Goal: Task Accomplishment & Management: Manage account settings

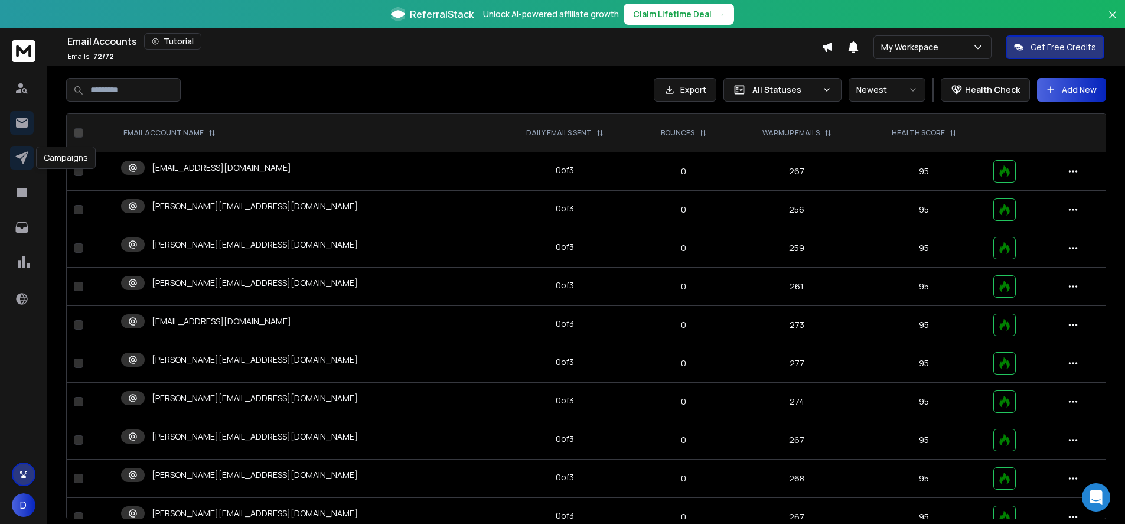
click at [24, 155] on icon at bounding box center [21, 158] width 12 height 12
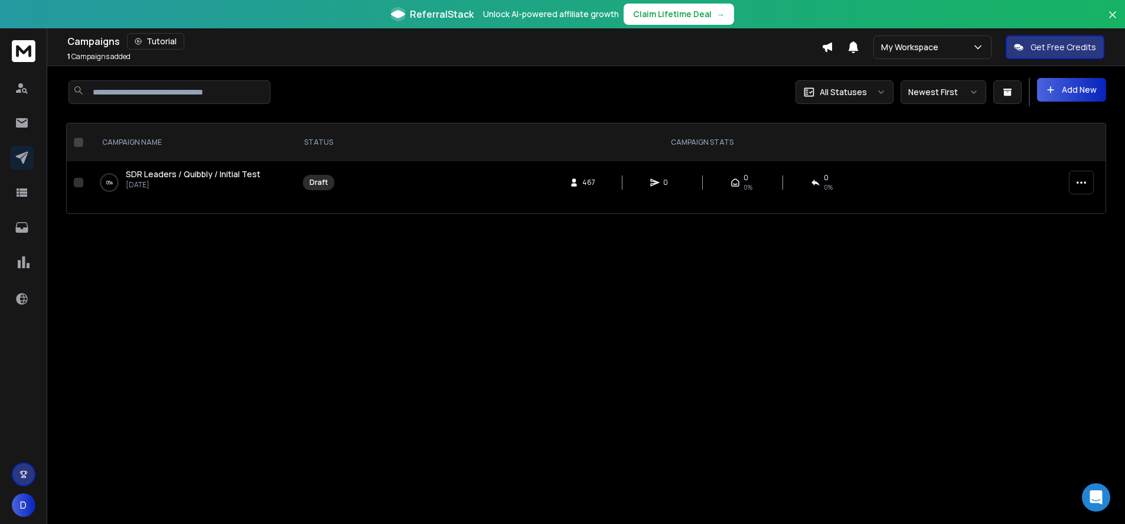
click at [188, 171] on span "SDR Leaders / Quibbly / Initial Test" at bounding box center [193, 173] width 135 height 11
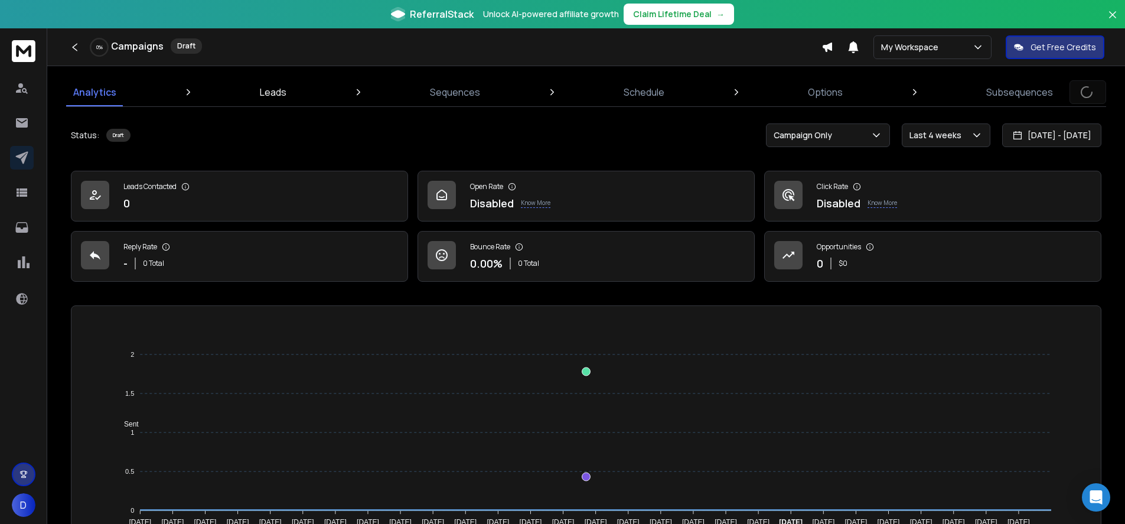
click at [279, 94] on p "Leads" at bounding box center [273, 92] width 27 height 14
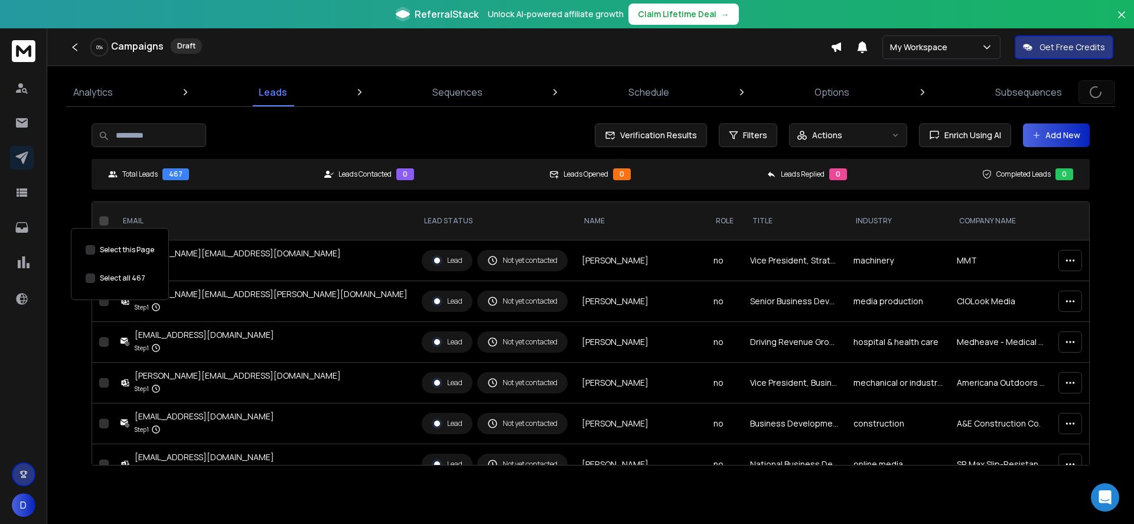
click at [112, 222] on div at bounding box center [106, 220] width 14 height 9
click at [107, 223] on button "button" at bounding box center [103, 220] width 9 height 9
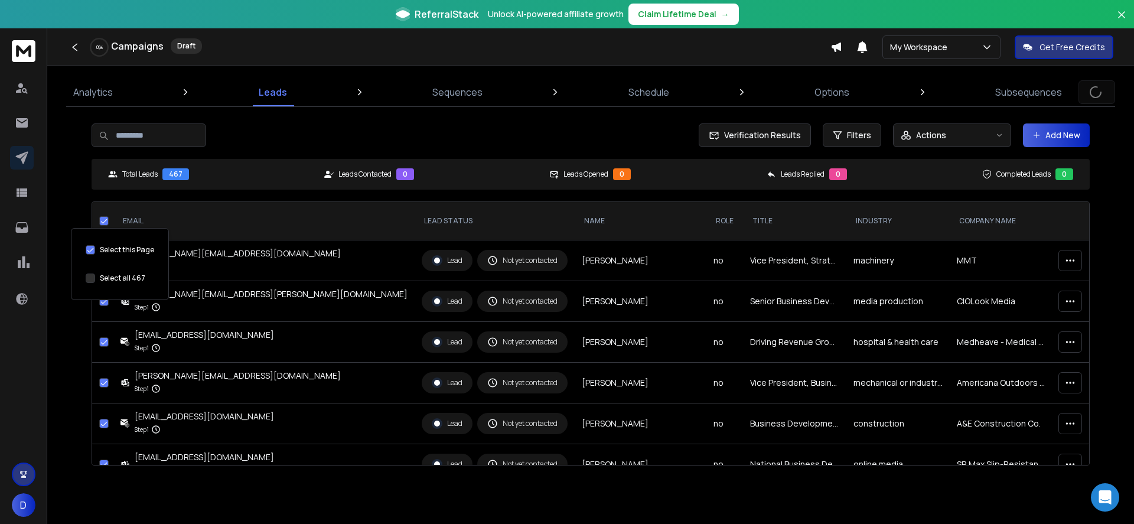
click at [122, 279] on label "Select all 467" at bounding box center [122, 277] width 45 height 9
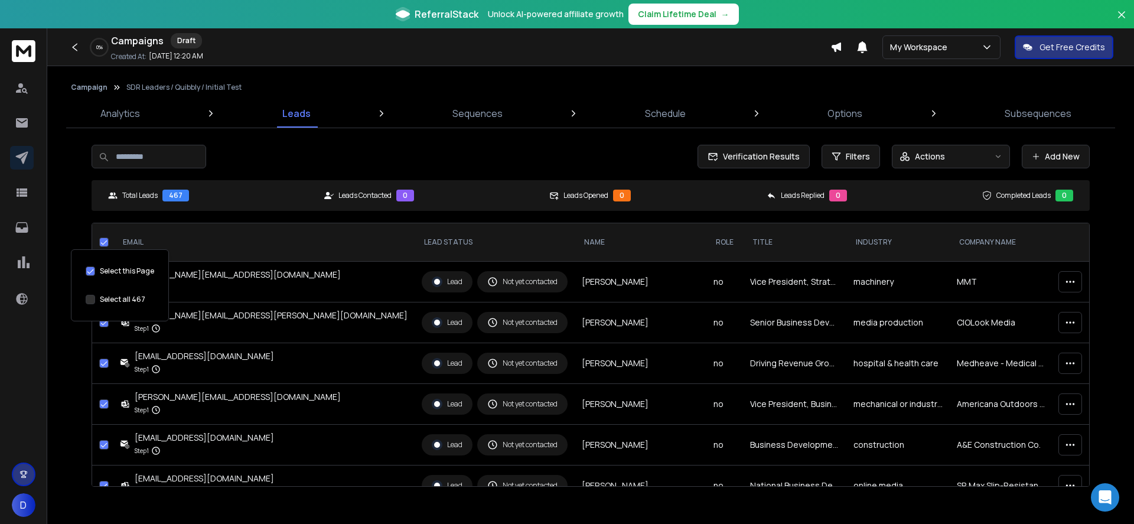
click at [89, 303] on button "Select this Page" at bounding box center [90, 299] width 9 height 9
click at [977, 155] on div "Actions" at bounding box center [944, 157] width 90 height 12
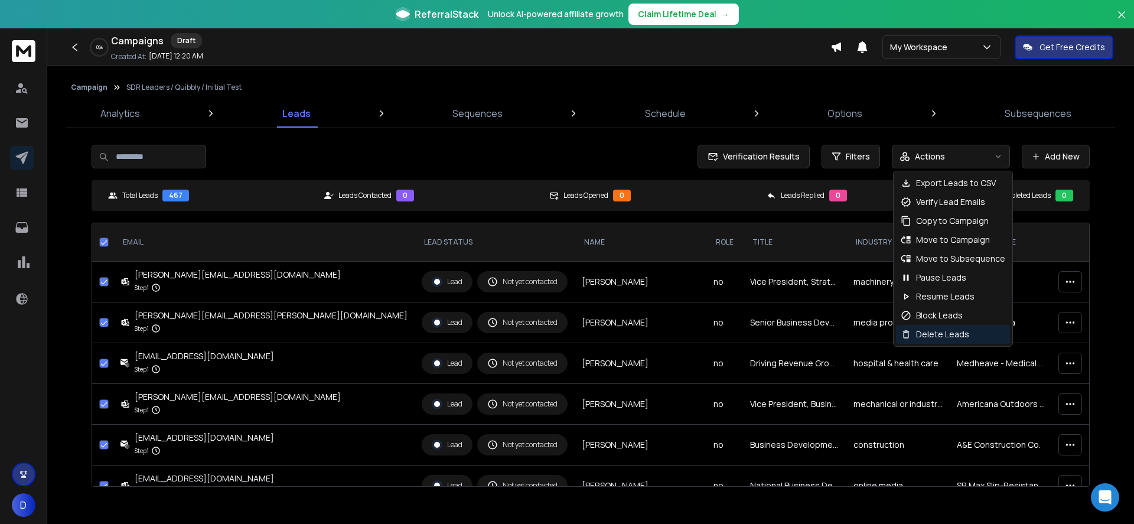
click at [954, 335] on p "Delete Leads" at bounding box center [942, 334] width 53 height 12
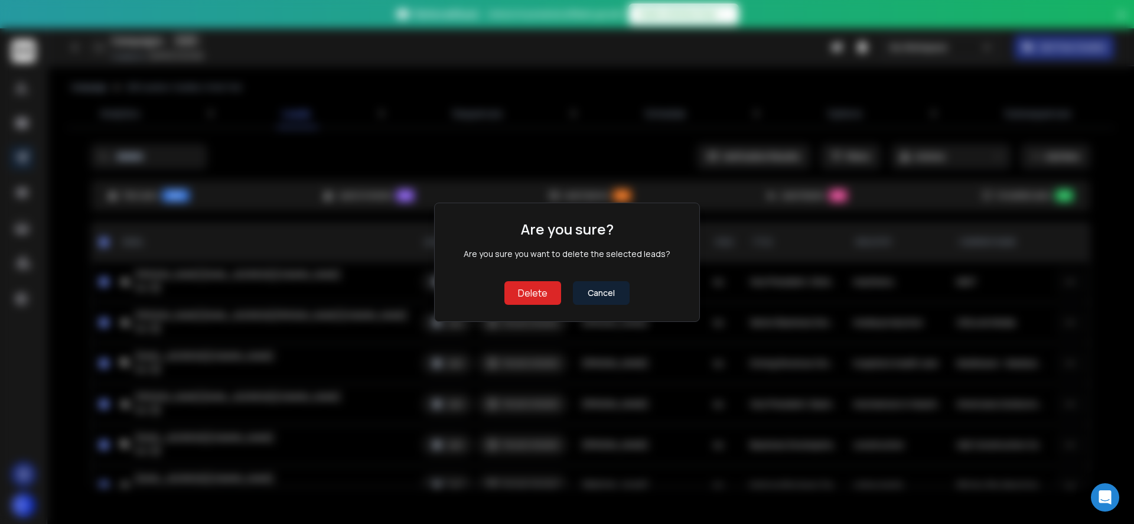
click at [503, 296] on div "Are you sure? Are you sure you want to delete the selected leads? Delete Cancel" at bounding box center [566, 262] width 231 height 85
click at [534, 295] on button "Delete" at bounding box center [532, 293] width 57 height 24
